Goal: Find contact information: Find contact information

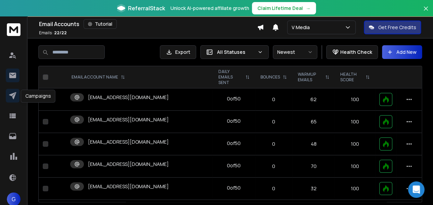
click at [13, 100] on link at bounding box center [13, 96] width 14 height 14
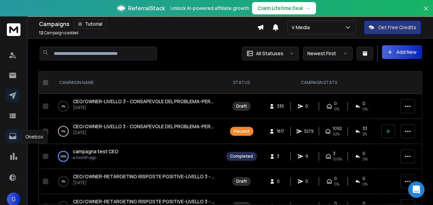
click at [12, 139] on icon at bounding box center [12, 136] width 7 height 6
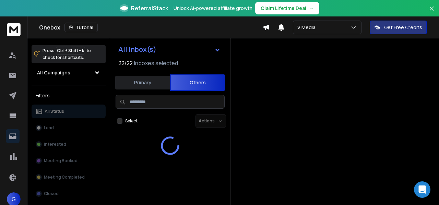
click at [198, 89] on button "Others" at bounding box center [197, 82] width 55 height 16
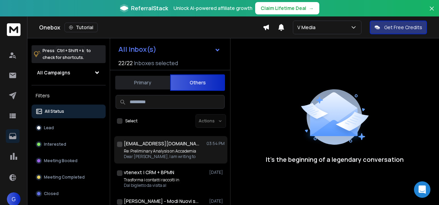
click at [165, 150] on p "Re: Preliminary Analysis on Accademia" at bounding box center [160, 150] width 72 height 5
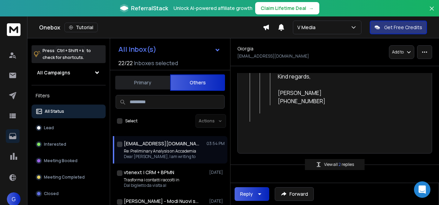
scroll to position [904, 0]
click at [306, 98] on div "Dear Giorgia, I am Johanna Mae Nierva, personal assistant of Antonio Mancini. W…" at bounding box center [343, 38] width 147 height 132
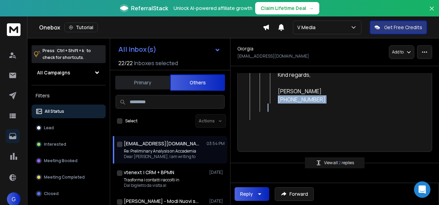
click at [306, 98] on div "Dear Giorgia, I am Johanna Mae Nierva, personal assistant of Antonio Mancini. W…" at bounding box center [343, 38] width 147 height 132
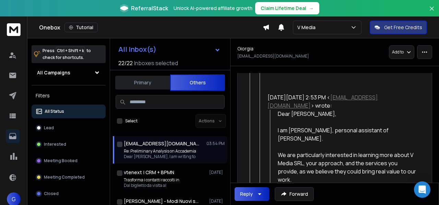
scroll to position [765, 0]
copy div "+39 347 273 1733"
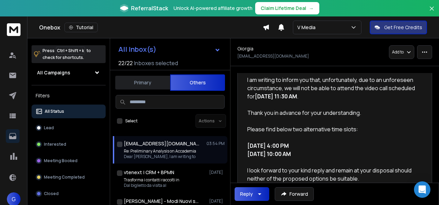
scroll to position [126, 0]
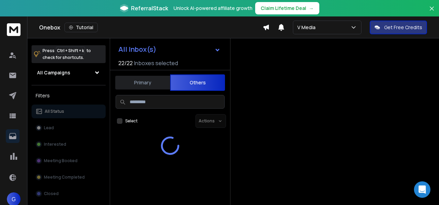
click at [186, 81] on button "Others" at bounding box center [197, 82] width 55 height 16
